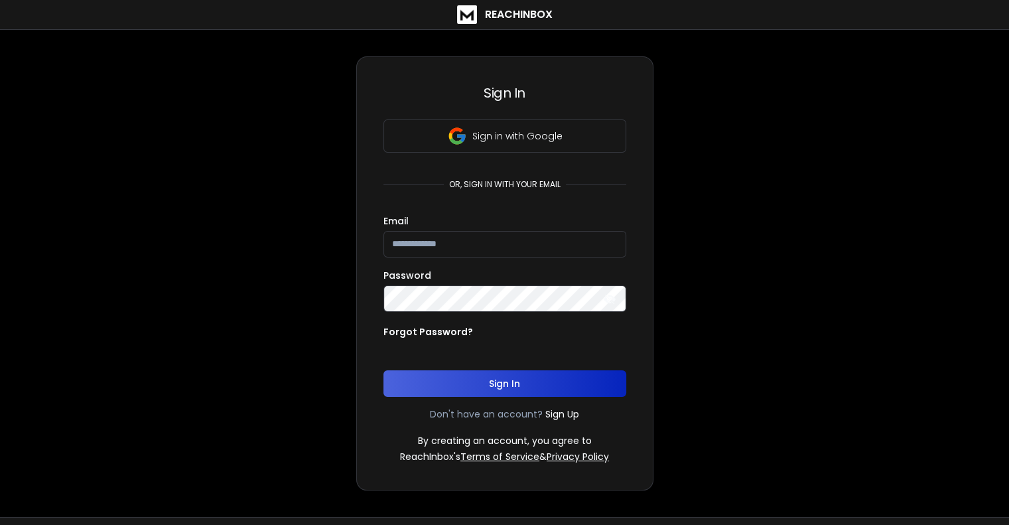
type input "**********"
click at [515, 372] on button "Sign In" at bounding box center [505, 383] width 243 height 27
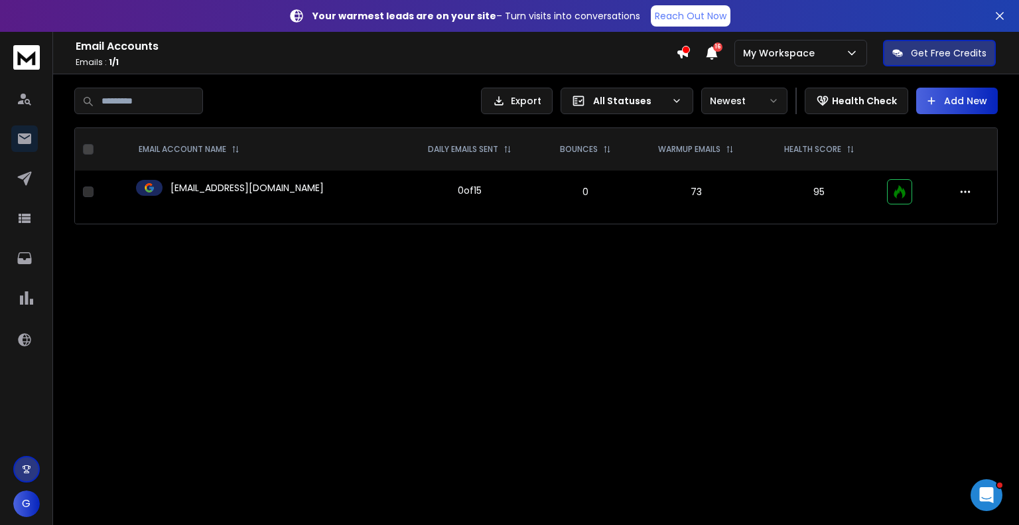
click at [895, 188] on icon at bounding box center [900, 191] width 11 height 13
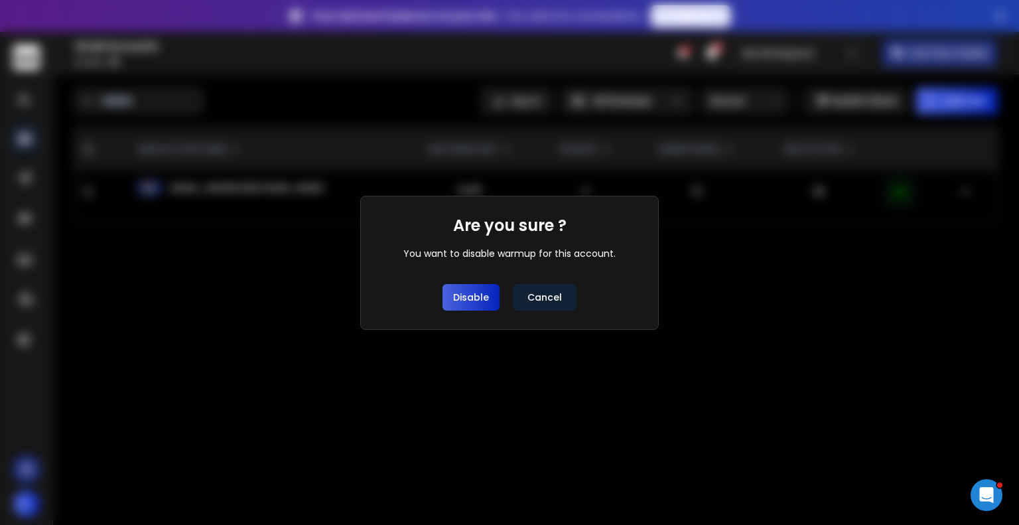
click at [484, 299] on button "Disable" at bounding box center [471, 297] width 57 height 27
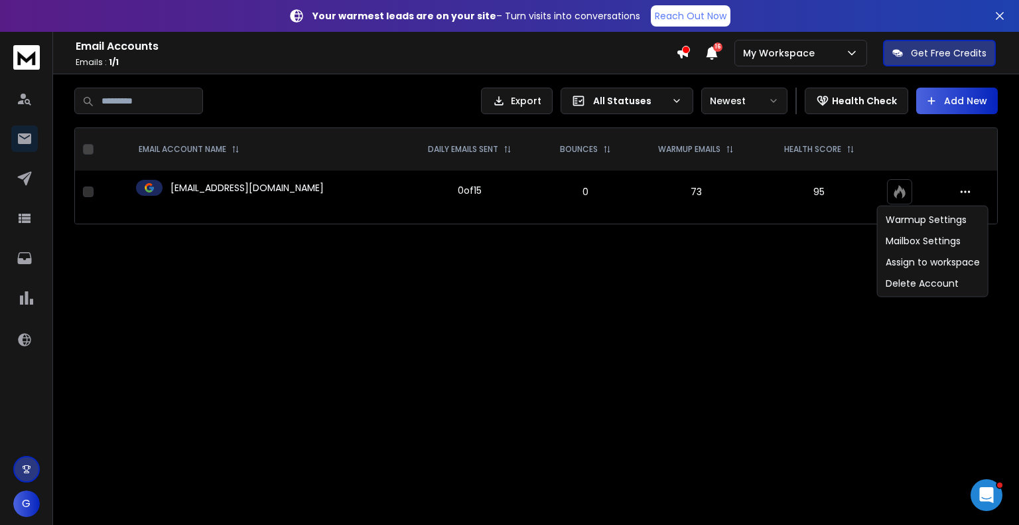
click at [960, 195] on icon at bounding box center [966, 192] width 12 height 12
click at [284, 328] on div "Your warmest leads are on your site – Turn visits into conversations Reach Out …" at bounding box center [509, 262] width 1019 height 525
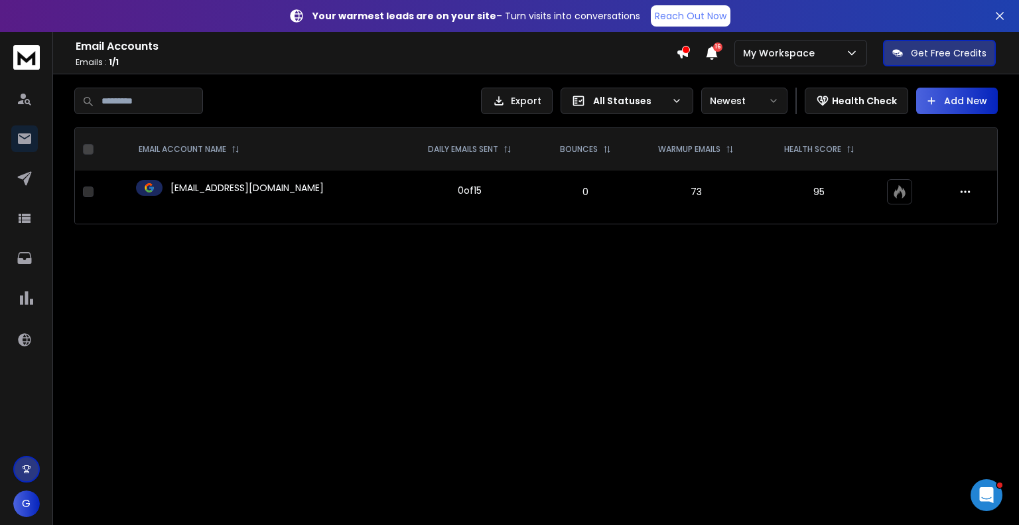
click at [86, 193] on button "button" at bounding box center [88, 191] width 11 height 11
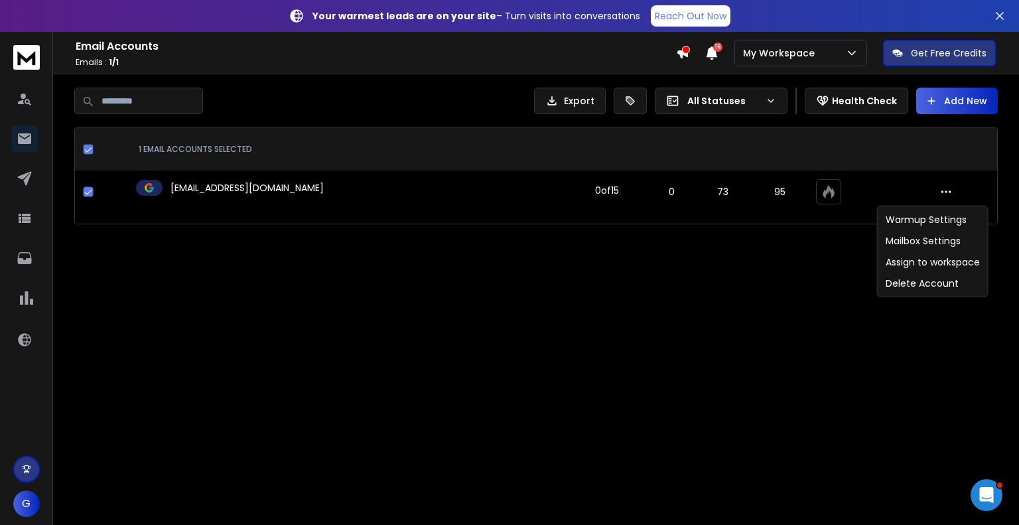
click at [940, 188] on icon at bounding box center [946, 192] width 12 height 12
click at [926, 278] on div "Delete Account" at bounding box center [933, 283] width 105 height 21
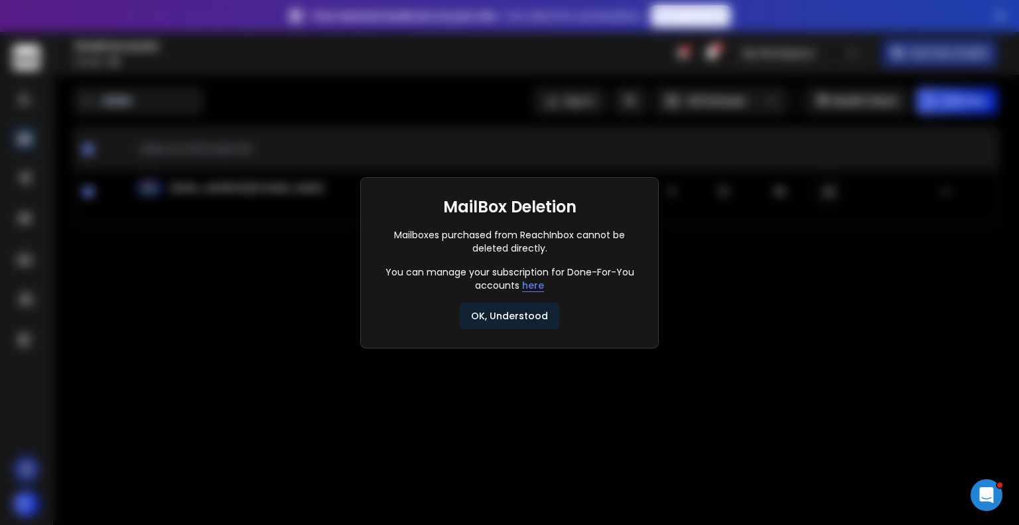
click at [536, 286] on link "here" at bounding box center [533, 285] width 22 height 13
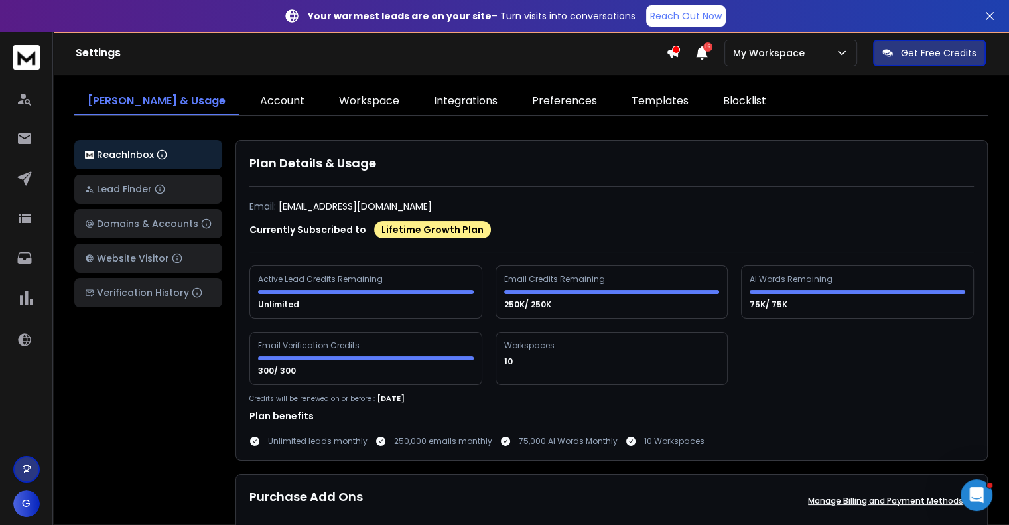
click at [247, 100] on link "Account" at bounding box center [282, 102] width 71 height 28
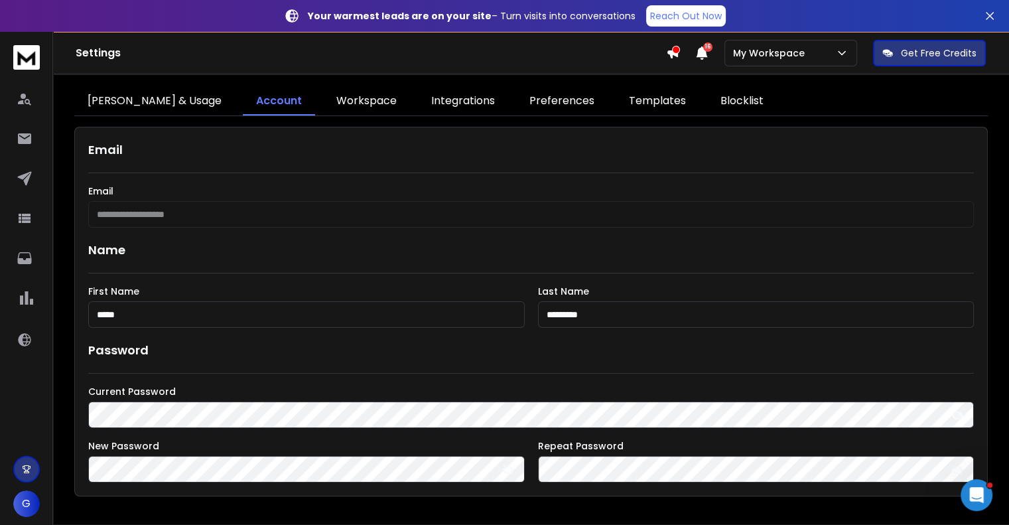
click at [134, 102] on link "[PERSON_NAME] & Usage" at bounding box center [154, 102] width 161 height 28
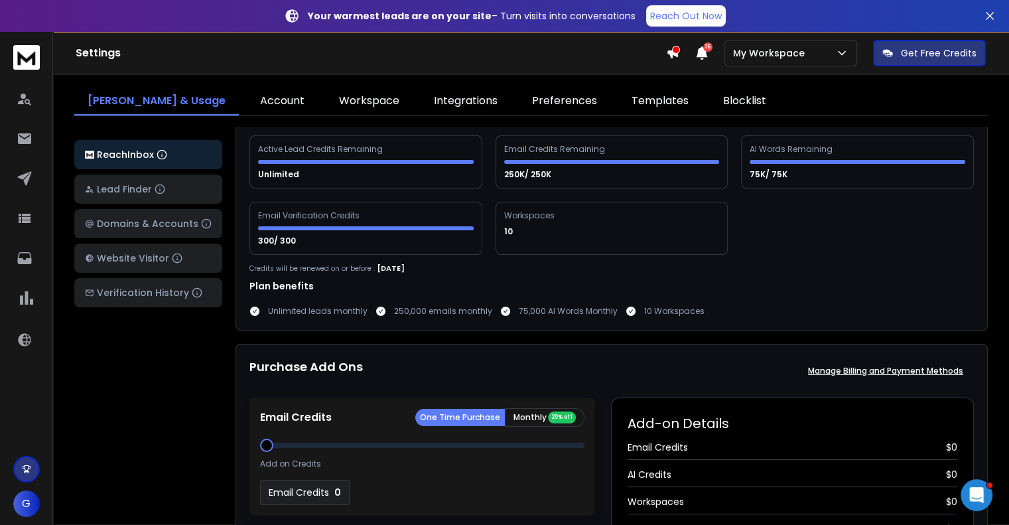
scroll to position [133, 0]
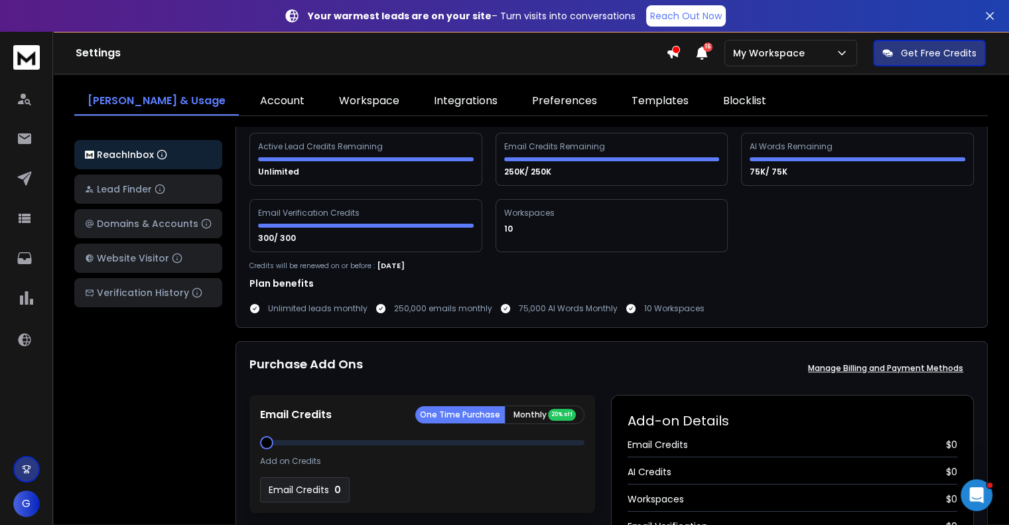
click at [145, 222] on button "Domains & Accounts" at bounding box center [148, 223] width 148 height 29
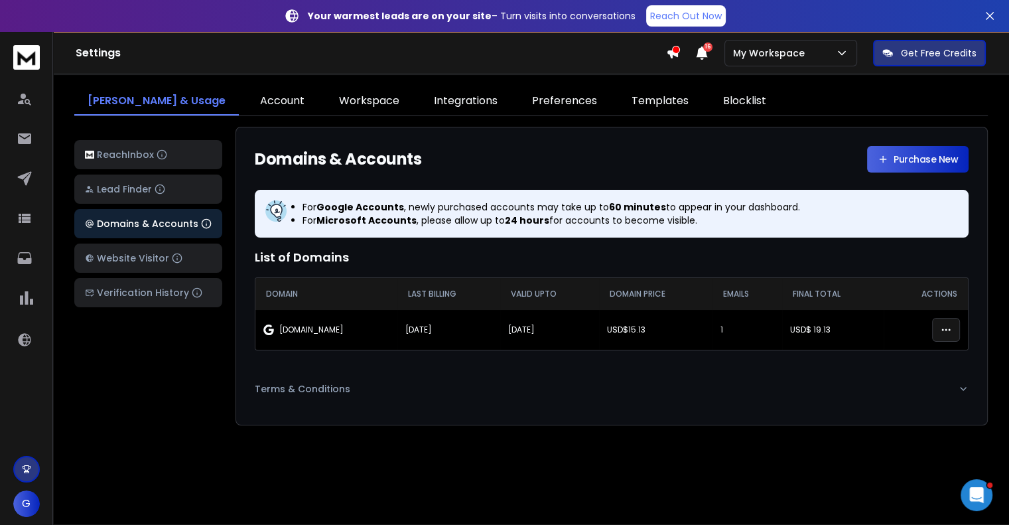
click at [138, 402] on div "ReachInbox Lead Finder Domains & Accounts Website Visitor Verification History …" at bounding box center [531, 341] width 914 height 429
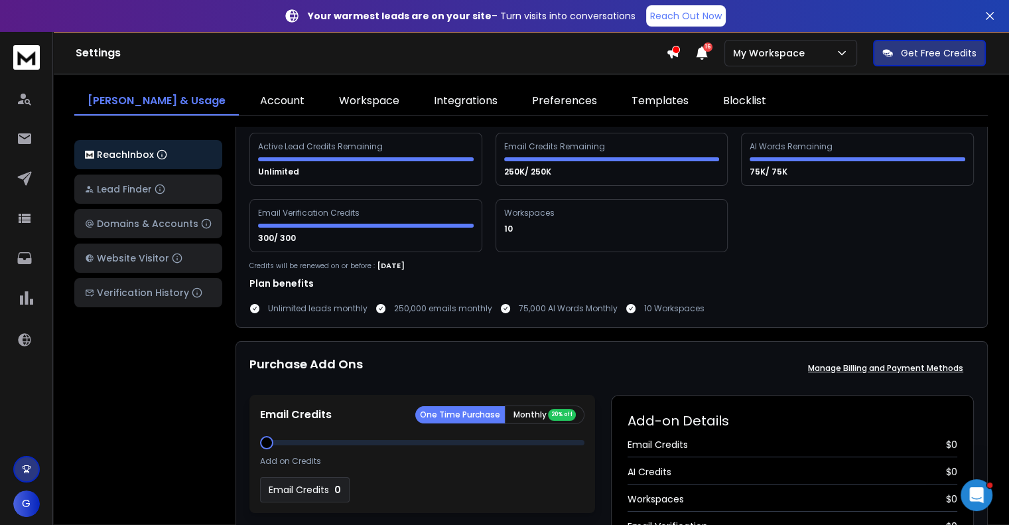
click at [135, 158] on button "ReachInbox" at bounding box center [148, 154] width 148 height 29
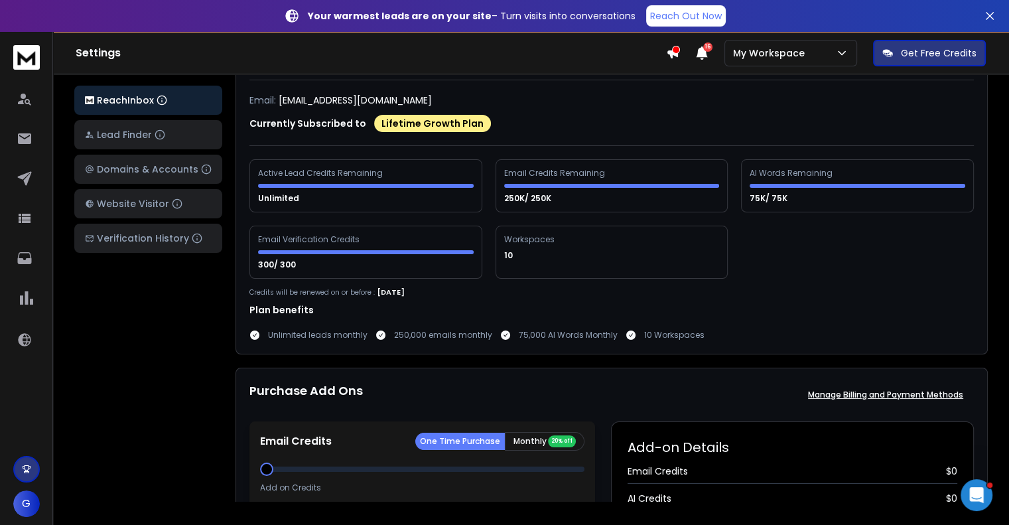
scroll to position [0, 0]
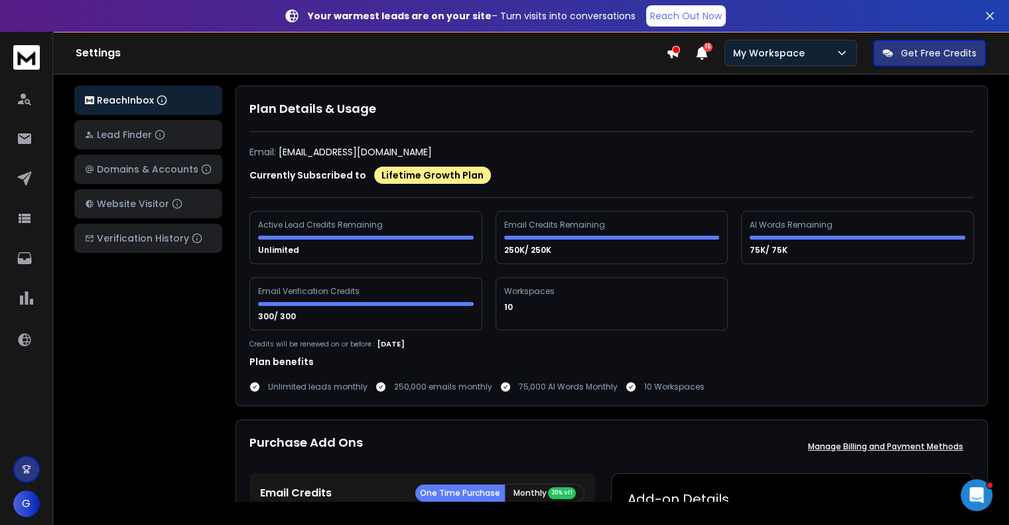
click at [821, 55] on div "My Workspace" at bounding box center [790, 52] width 115 height 13
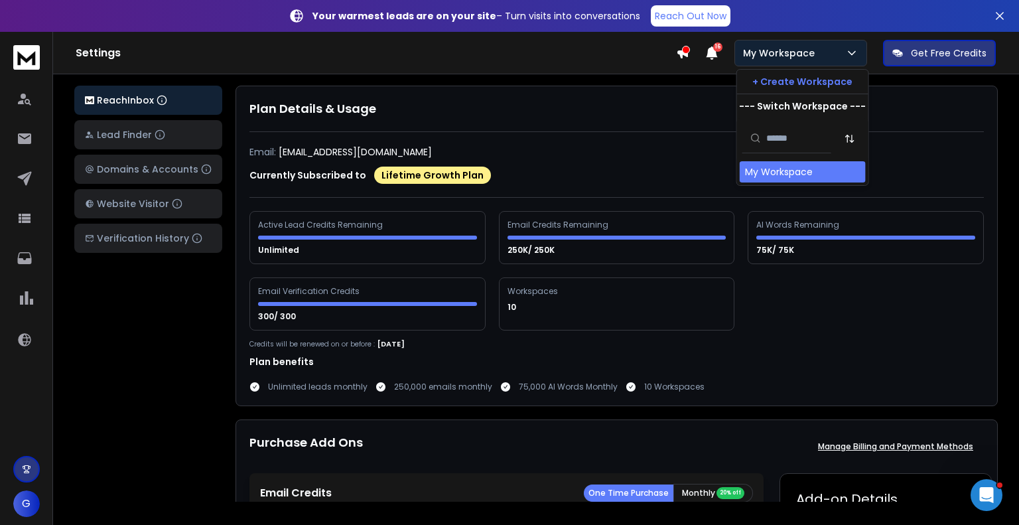
click at [822, 55] on div "My Workspace" at bounding box center [800, 52] width 115 height 13
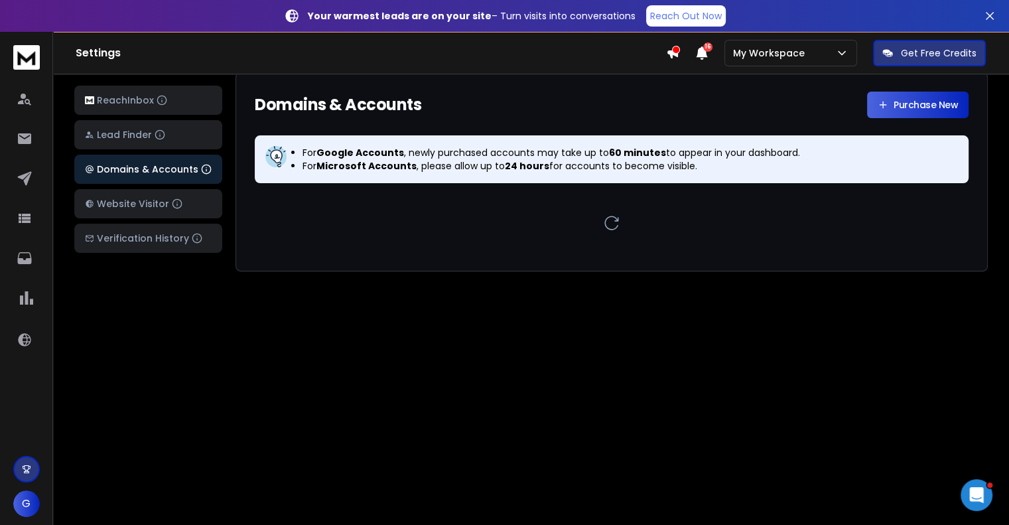
click at [175, 173] on button "Domains & Accounts" at bounding box center [148, 169] width 148 height 29
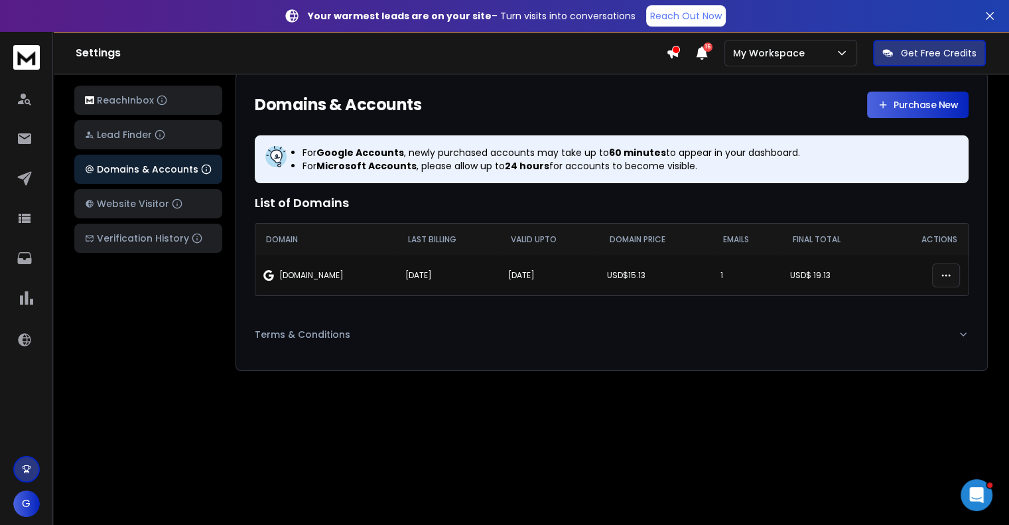
click at [305, 273] on div "[DOMAIN_NAME]" at bounding box center [326, 275] width 126 height 11
click at [415, 273] on td "[DATE]" at bounding box center [449, 275] width 103 height 40
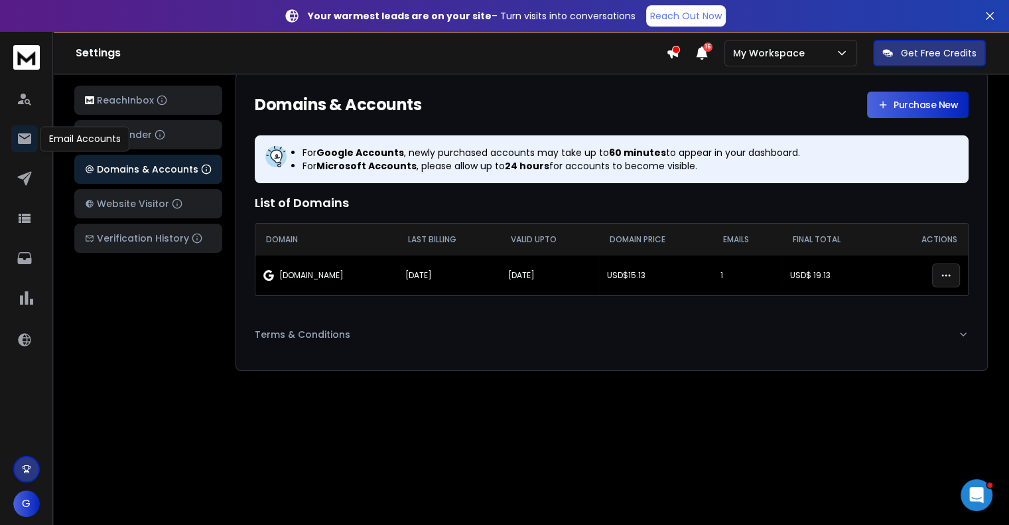
click at [25, 137] on icon at bounding box center [24, 138] width 13 height 11
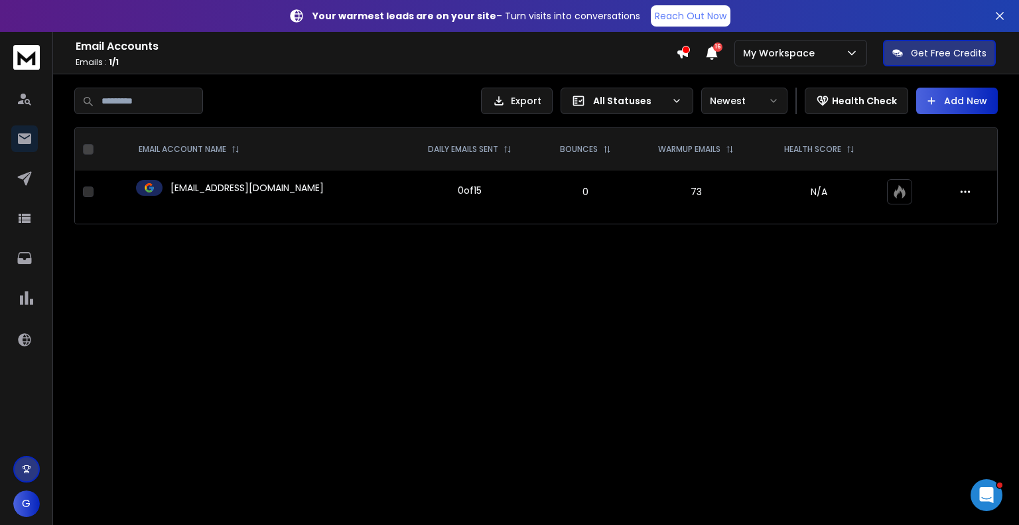
click at [218, 190] on p "[EMAIL_ADDRESS][DOMAIN_NAME]" at bounding box center [247, 187] width 153 height 13
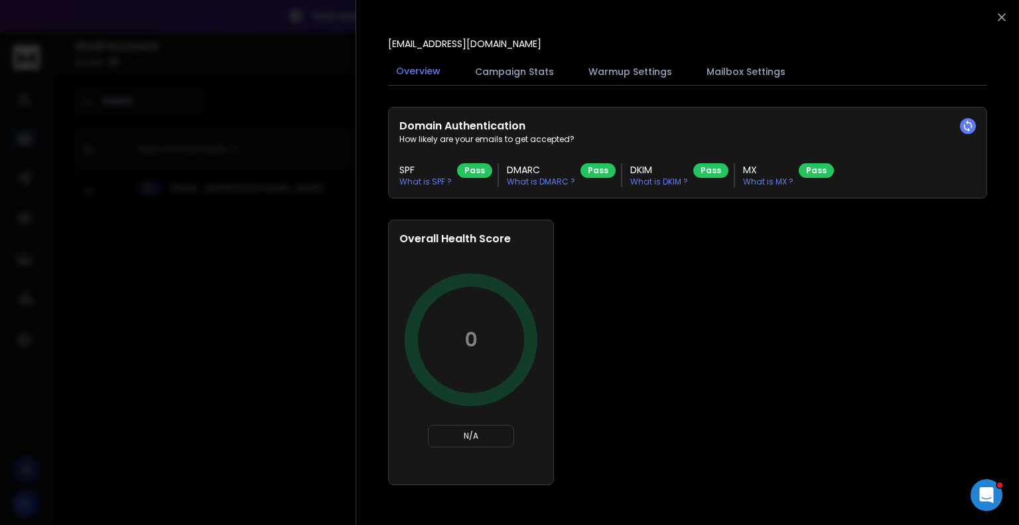
click at [749, 64] on button "Mailbox Settings" at bounding box center [746, 71] width 95 height 29
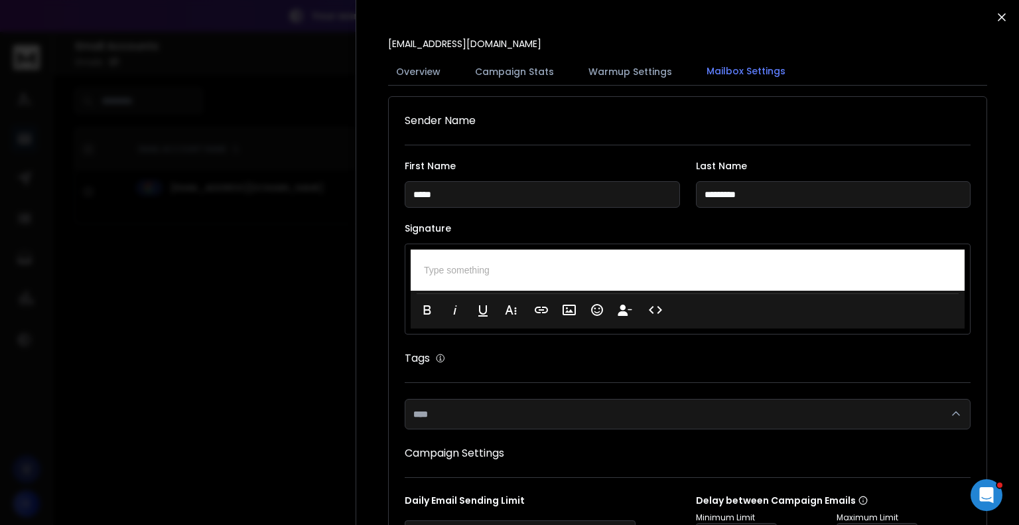
click at [1001, 18] on icon "button" at bounding box center [1001, 17] width 13 height 13
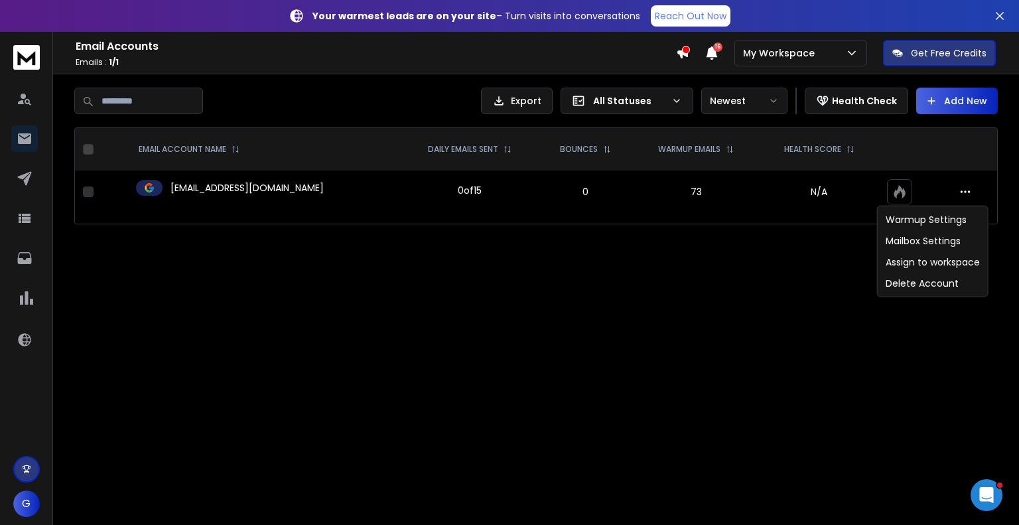
click at [966, 188] on icon at bounding box center [966, 192] width 12 height 12
click at [922, 236] on div "Mailbox Settings" at bounding box center [933, 240] width 105 height 21
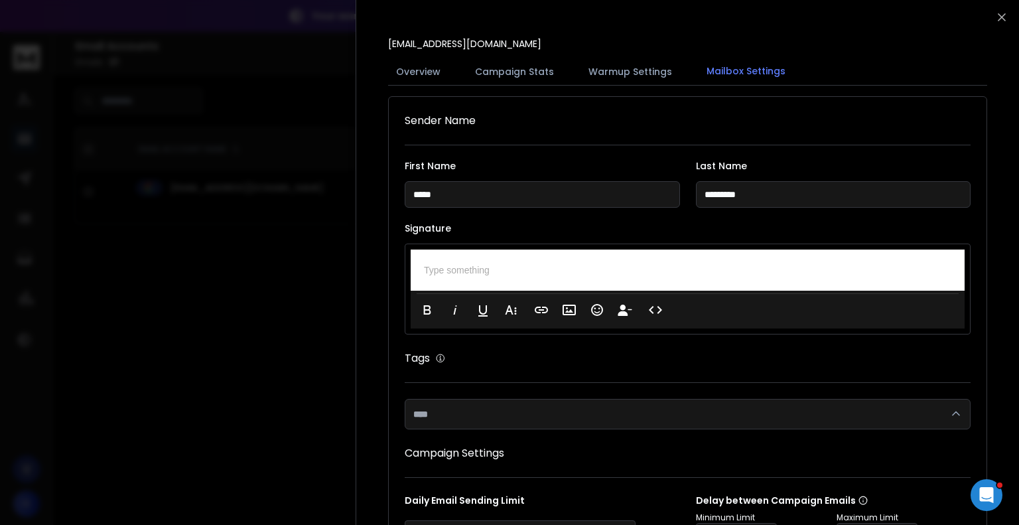
click at [739, 68] on button "Mailbox Settings" at bounding box center [746, 71] width 95 height 31
click at [741, 66] on button "Mailbox Settings" at bounding box center [746, 71] width 95 height 31
click at [348, 409] on div at bounding box center [509, 262] width 1019 height 525
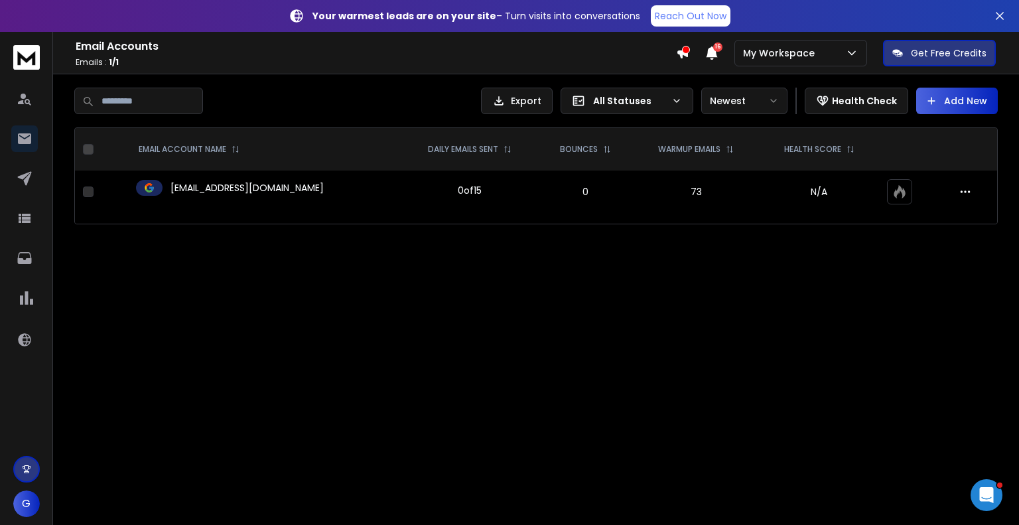
click at [961, 191] on icon at bounding box center [966, 192] width 12 height 12
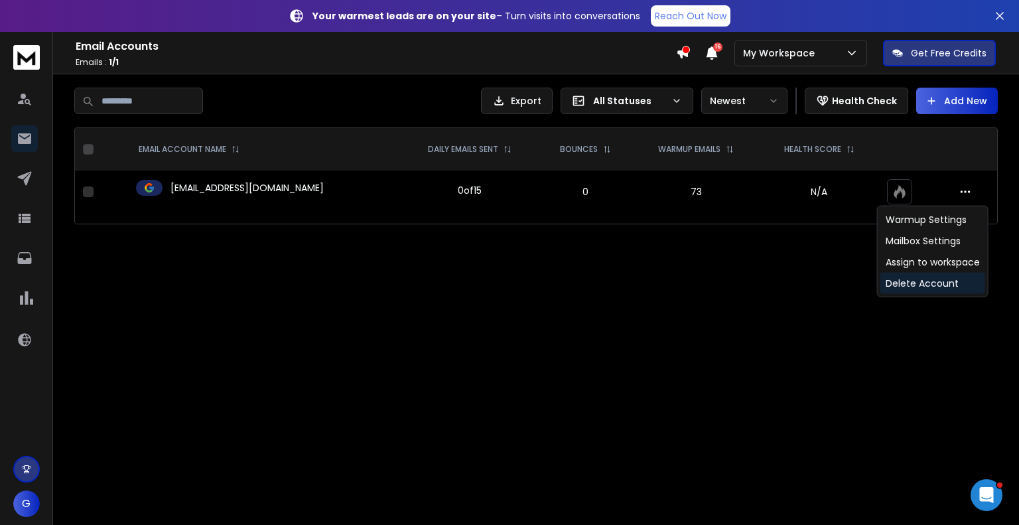
click at [932, 279] on div "Delete Account" at bounding box center [933, 283] width 105 height 21
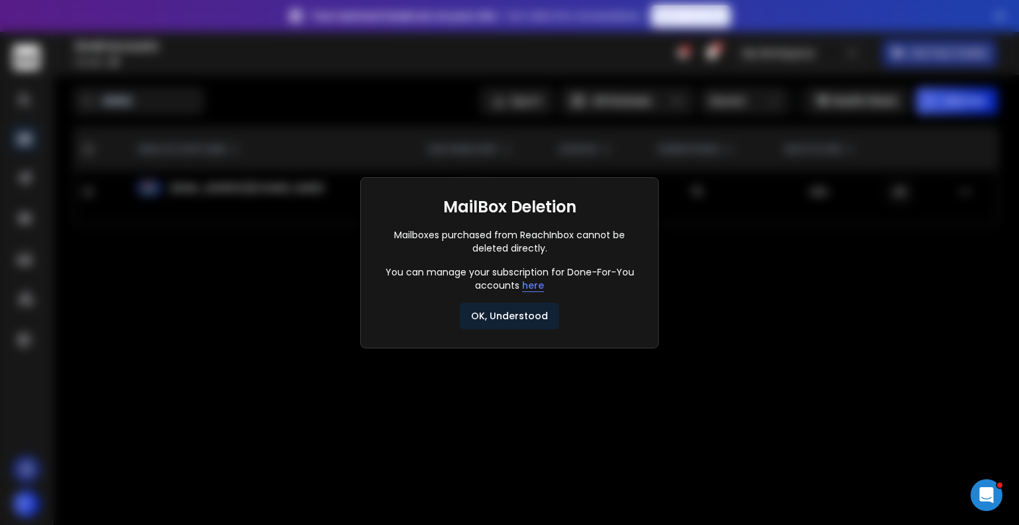
click at [530, 289] on link "here" at bounding box center [533, 285] width 22 height 13
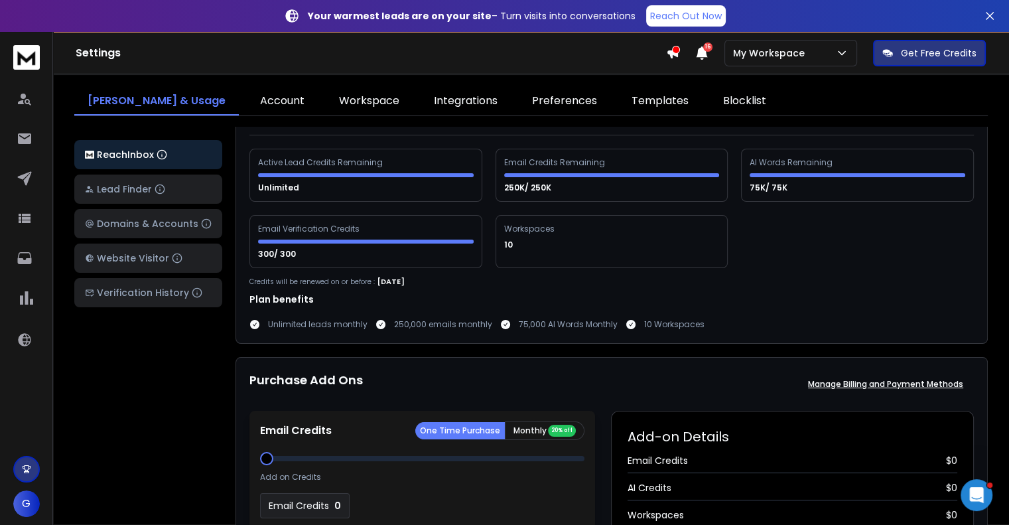
scroll to position [133, 0]
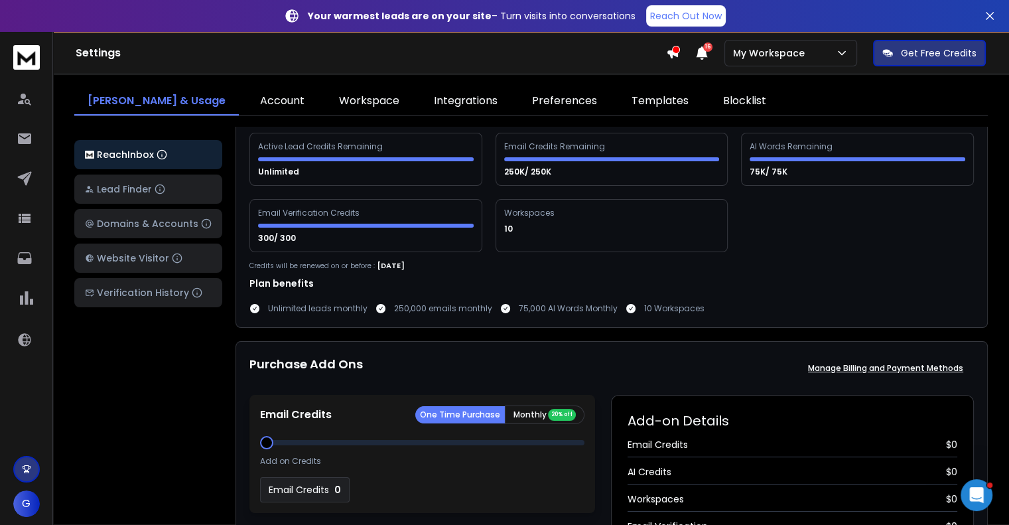
click at [884, 363] on p "Manage Billing and Payment Methods" at bounding box center [885, 368] width 155 height 11
